Goal: Task Accomplishment & Management: Manage account settings

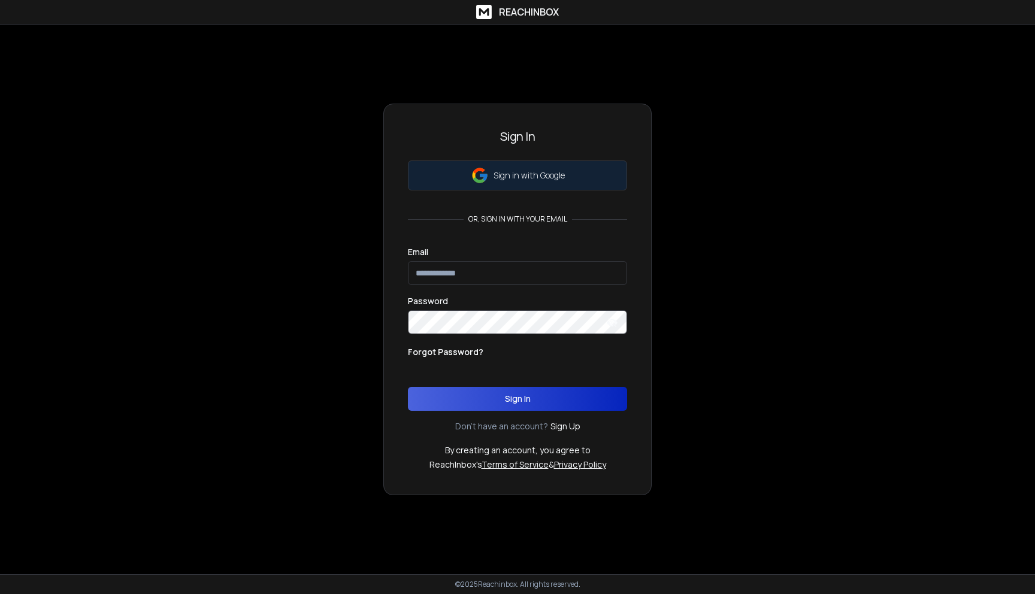
click at [519, 176] on p "Sign in with Google" at bounding box center [529, 175] width 71 height 12
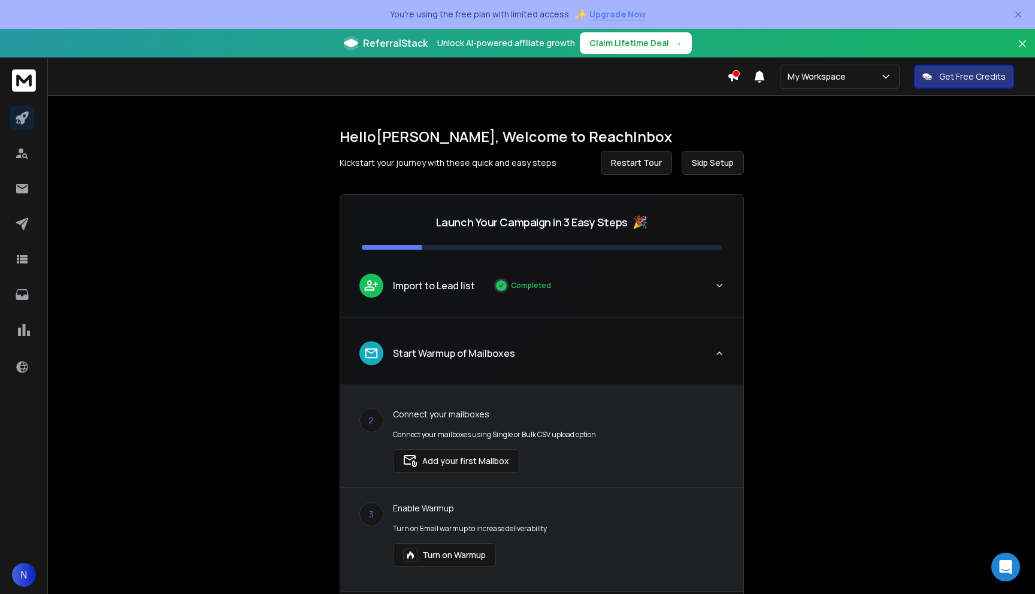
click at [618, 13] on span "Upgrade Now" at bounding box center [617, 14] width 56 height 12
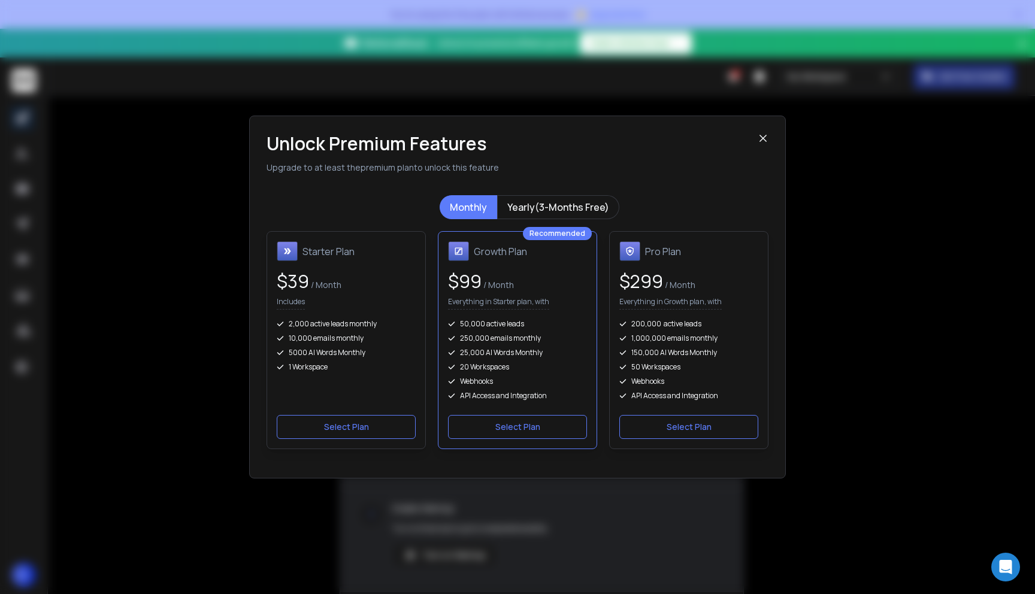
click at [764, 143] on icon at bounding box center [763, 138] width 11 height 11
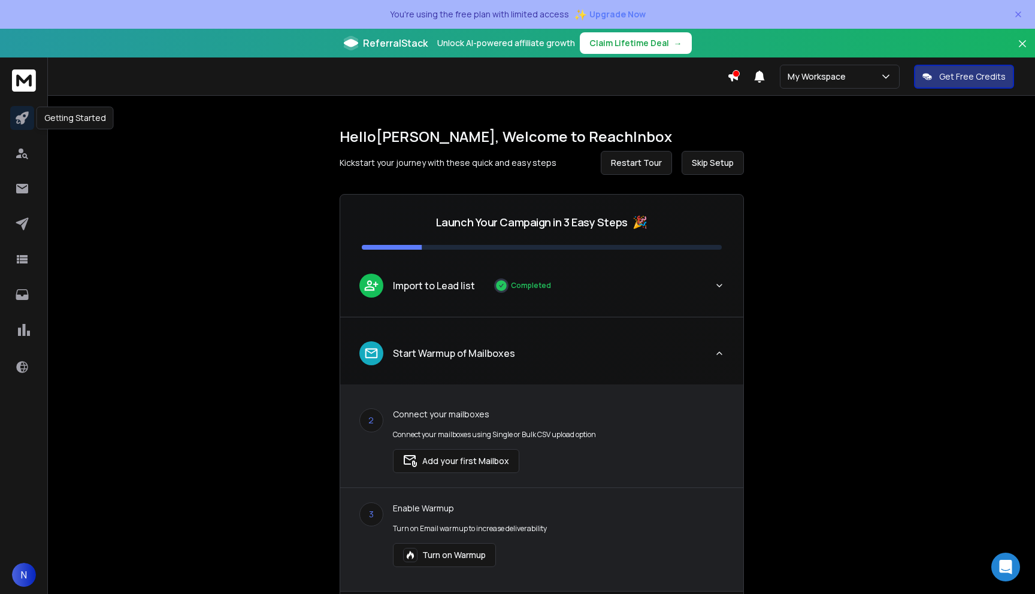
click at [16, 120] on icon at bounding box center [22, 118] width 14 height 14
click at [25, 162] on link at bounding box center [22, 153] width 24 height 24
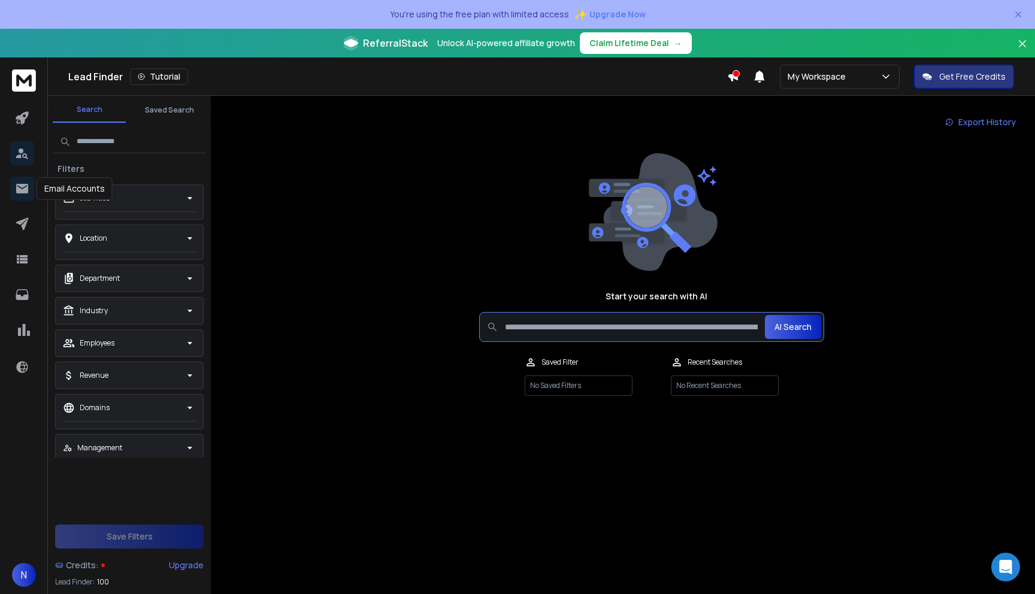
click at [25, 195] on icon at bounding box center [22, 188] width 14 height 14
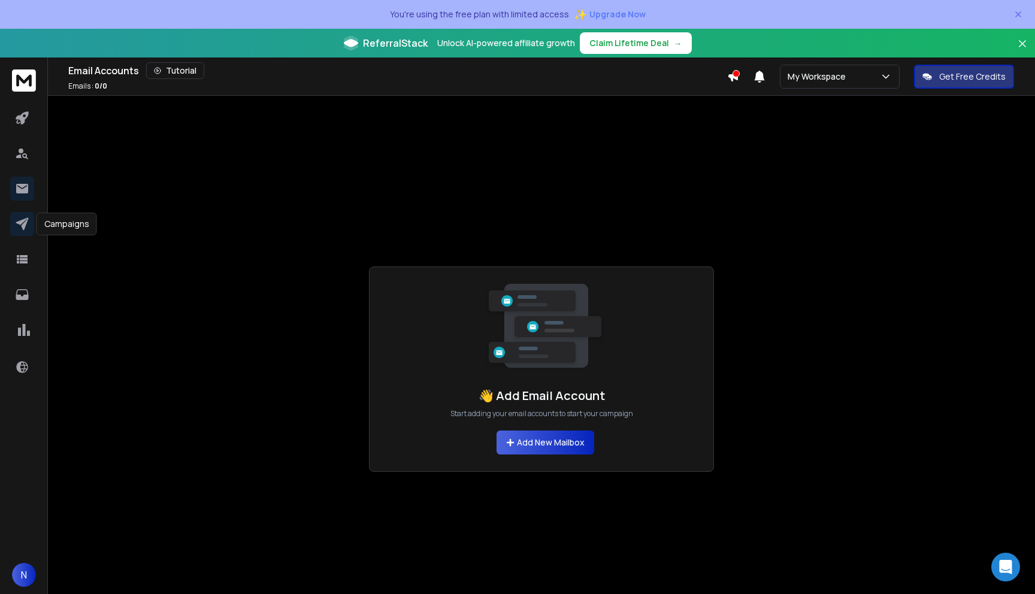
click at [25, 234] on link at bounding box center [22, 224] width 24 height 24
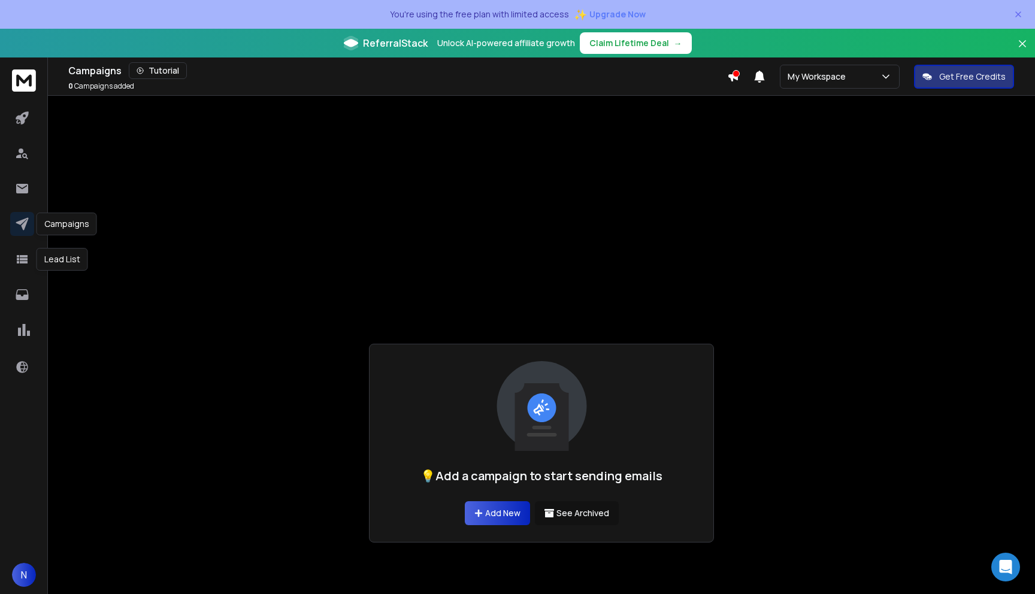
click at [27, 273] on div at bounding box center [24, 261] width 28 height 28
click at [20, 258] on icon at bounding box center [22, 259] width 14 height 14
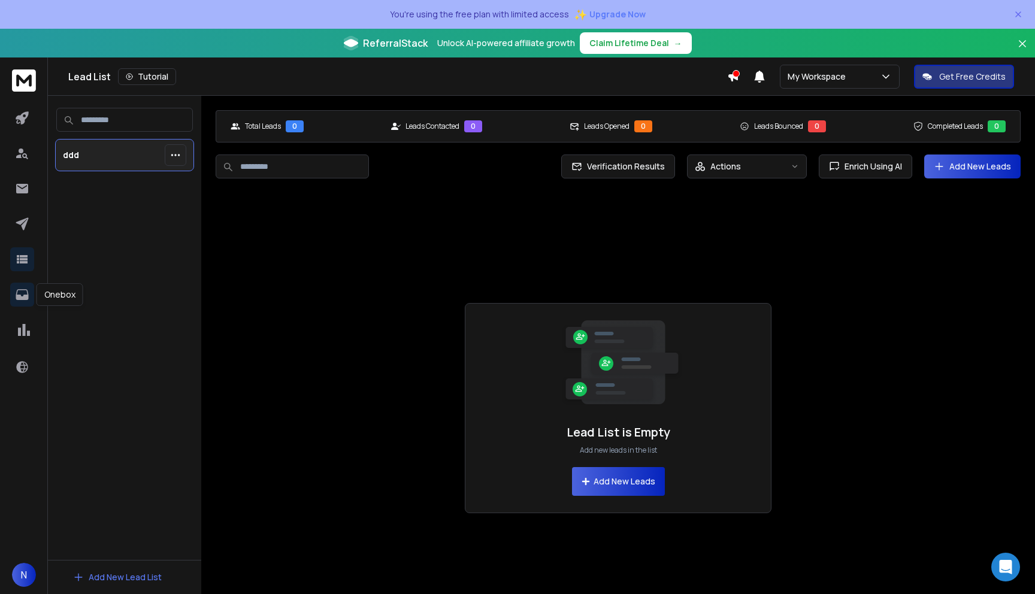
click at [22, 299] on icon at bounding box center [22, 294] width 13 height 11
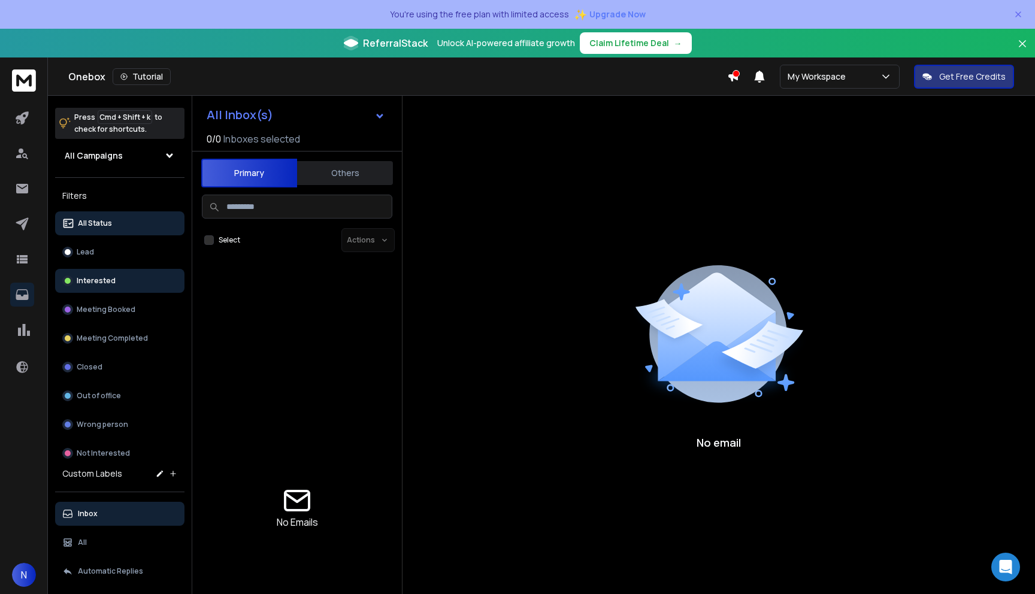
click at [103, 284] on p "Interested" at bounding box center [96, 281] width 39 height 10
click at [105, 316] on button "Meeting Booked" at bounding box center [119, 310] width 129 height 24
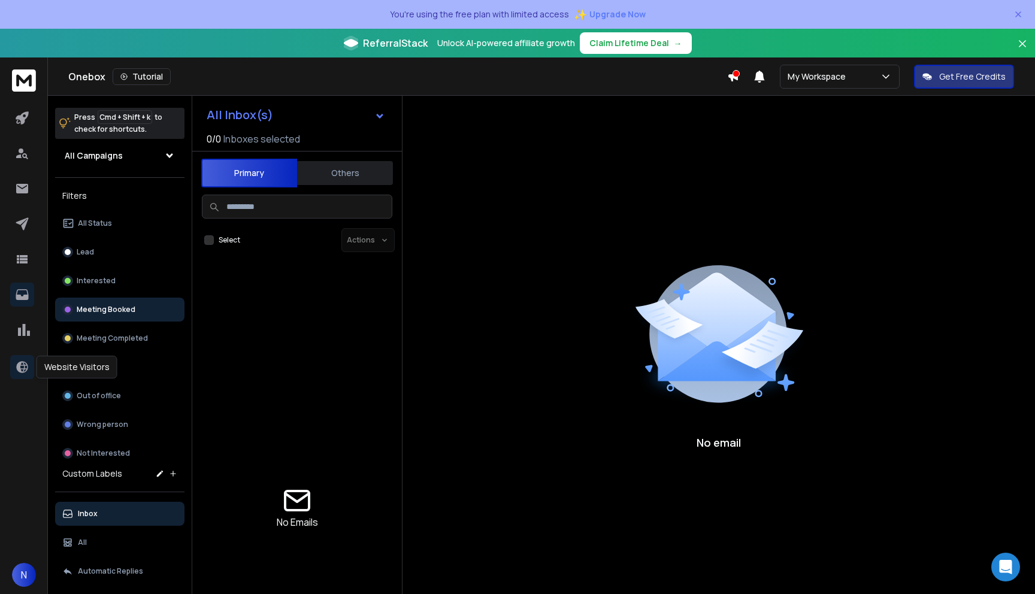
click at [27, 370] on icon at bounding box center [22, 367] width 14 height 14
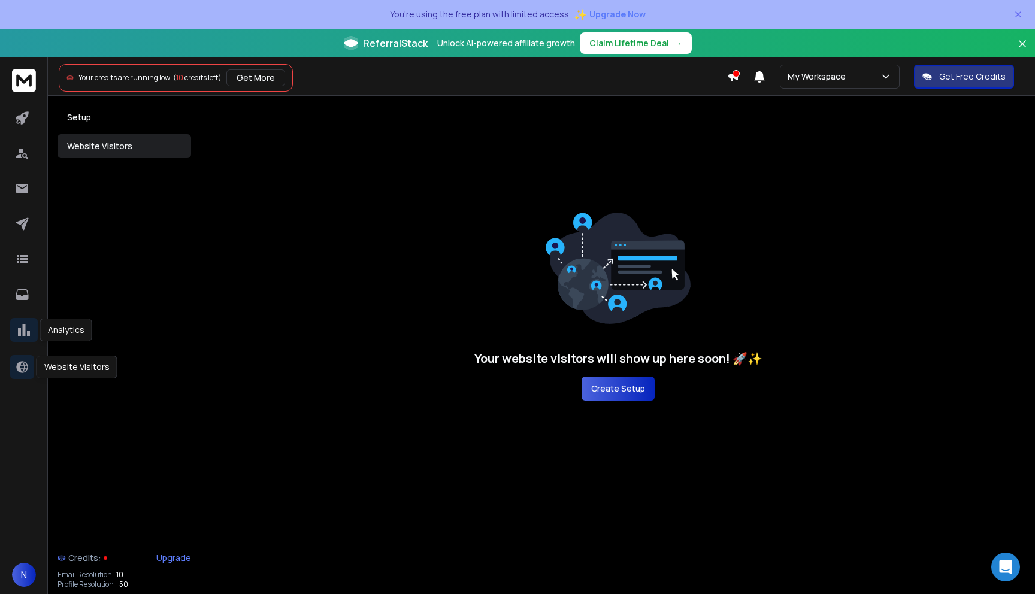
click at [24, 335] on icon at bounding box center [24, 330] width 12 height 12
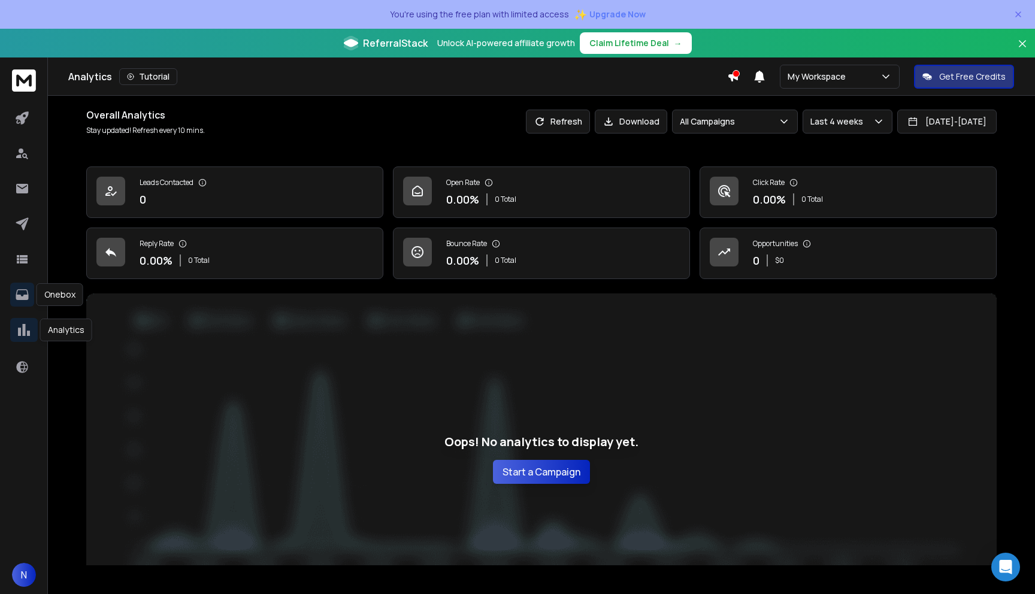
click at [16, 298] on icon at bounding box center [22, 294] width 13 height 11
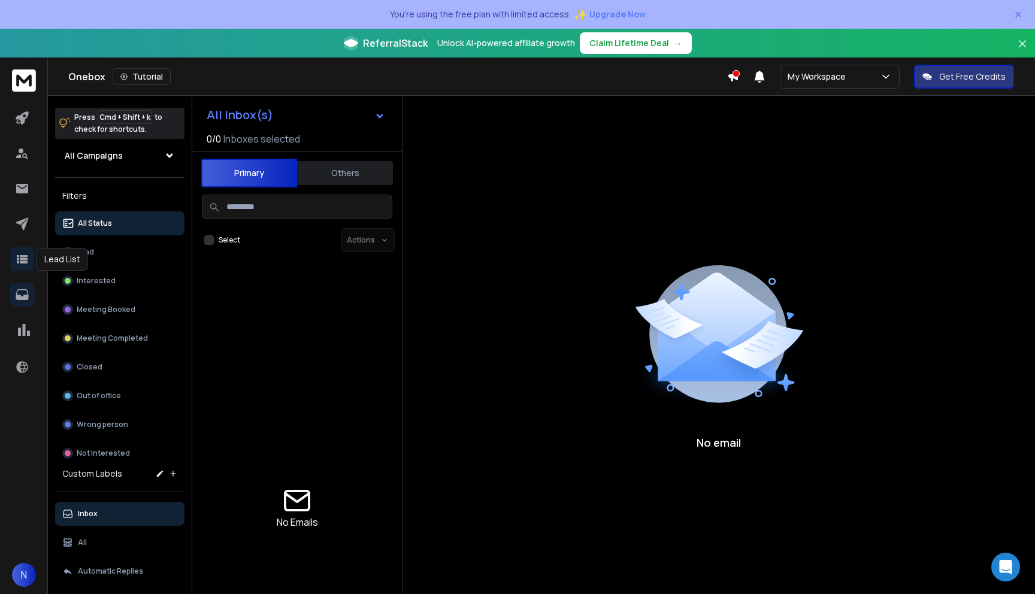
click at [16, 258] on icon at bounding box center [22, 259] width 14 height 14
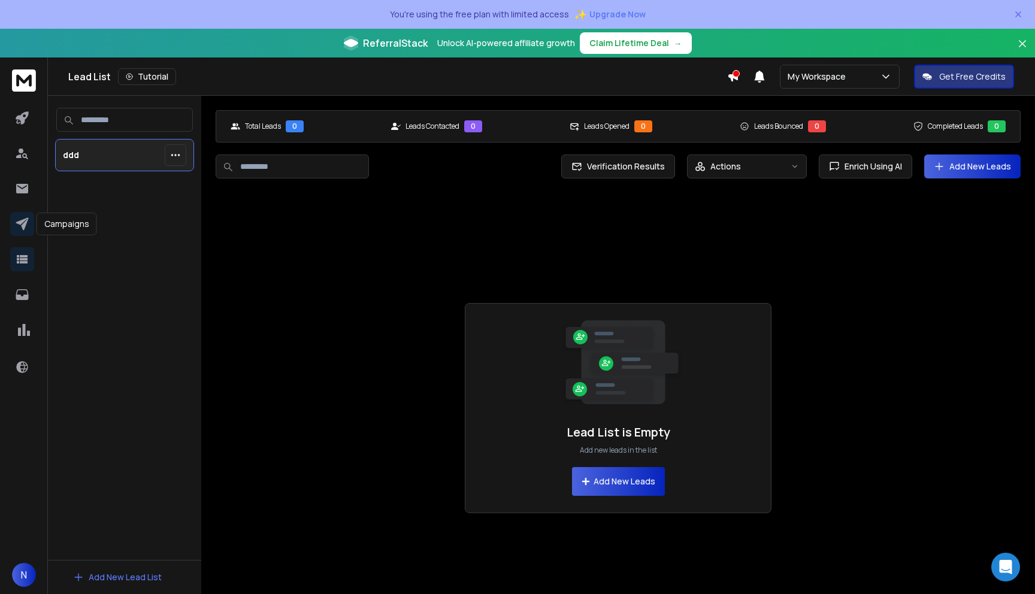
click at [18, 223] on icon at bounding box center [22, 224] width 13 height 13
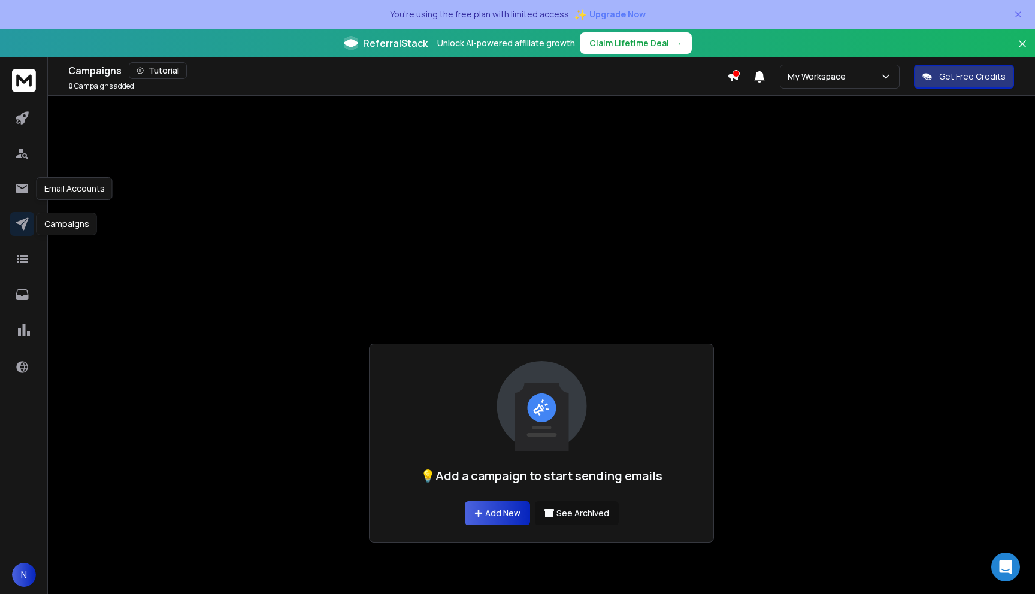
click at [19, 167] on div at bounding box center [24, 155] width 28 height 28
click at [23, 193] on icon at bounding box center [22, 188] width 14 height 14
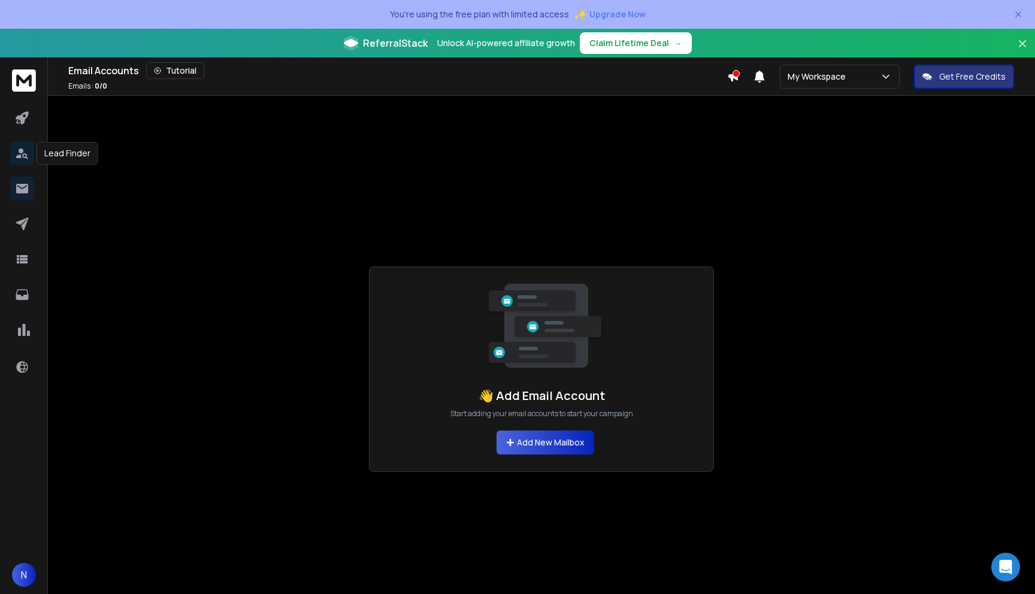
click at [22, 147] on icon at bounding box center [22, 153] width 14 height 14
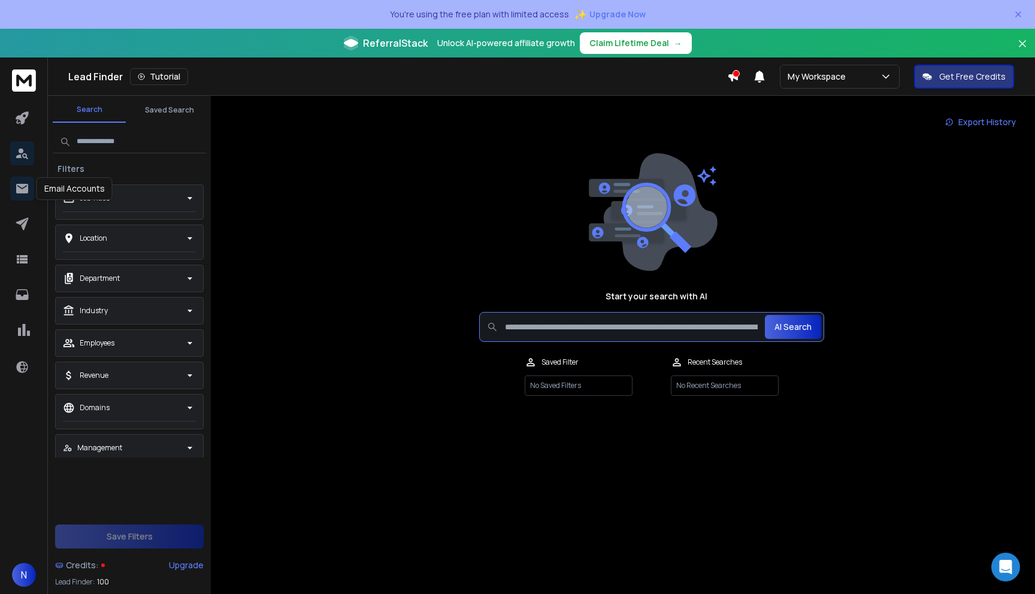
click at [28, 190] on icon at bounding box center [22, 188] width 14 height 14
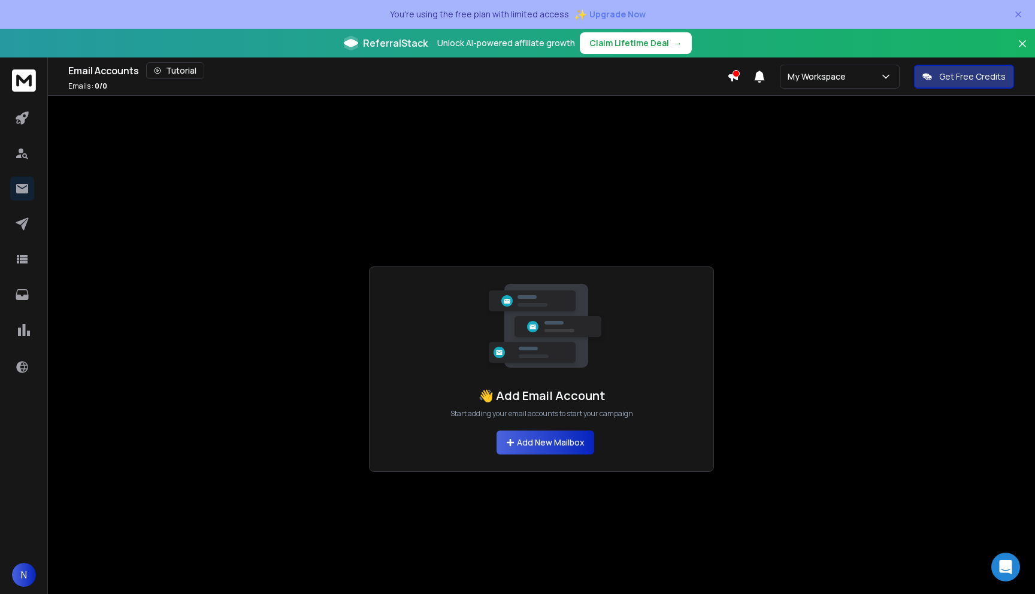
click at [558, 447] on button "Add New Mailbox" at bounding box center [546, 443] width 98 height 24
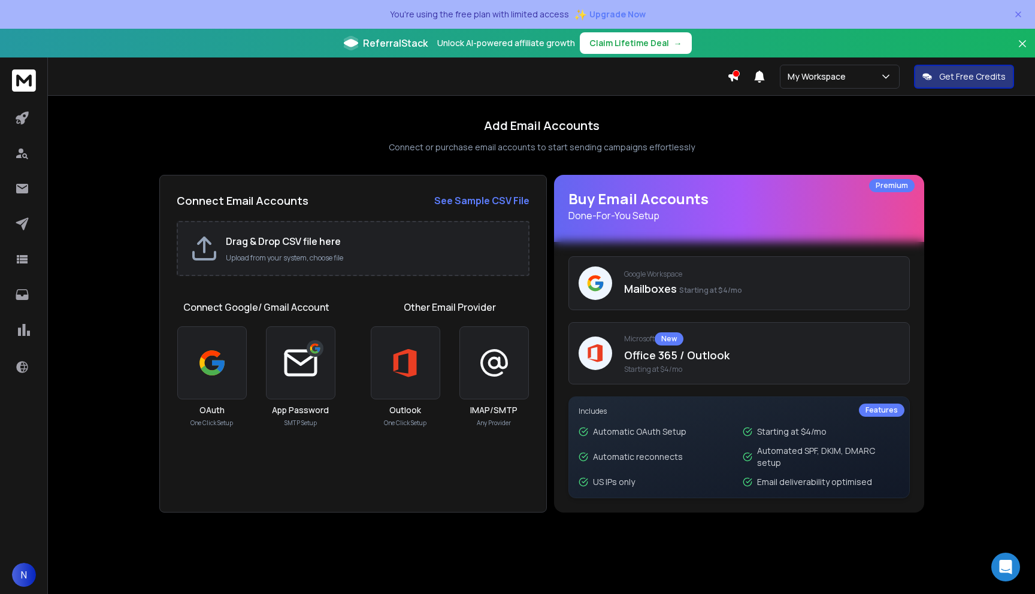
click at [672, 291] on p "Mailboxes Starting at $4/mo" at bounding box center [762, 288] width 276 height 17
